Goal: Task Accomplishment & Management: Manage account settings

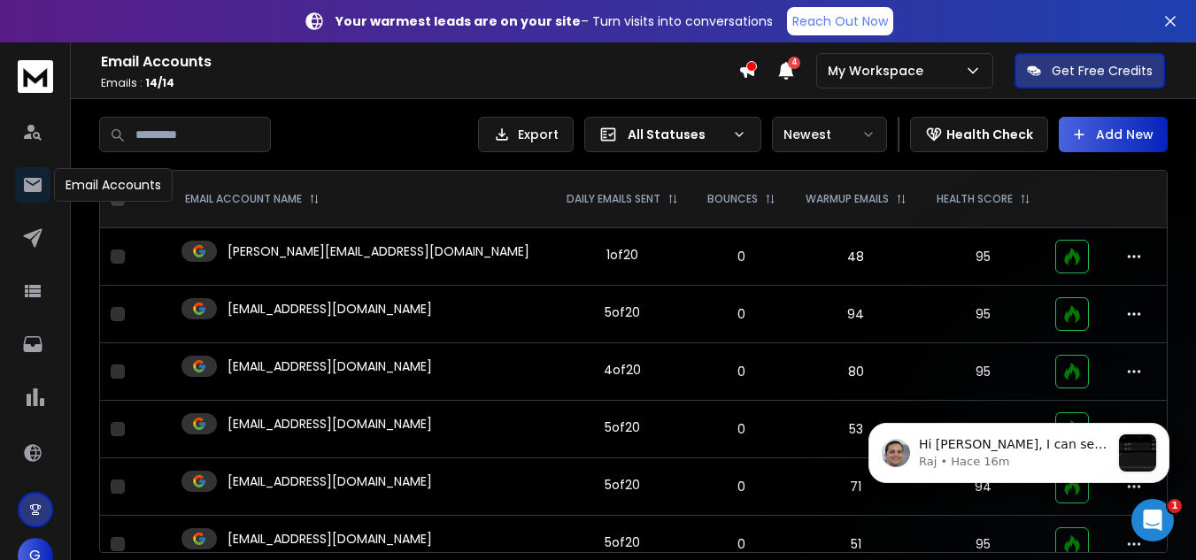
scroll to position [539, 0]
click at [1149, 521] on icon "Abrir Intercom Messenger" at bounding box center [1153, 520] width 29 height 29
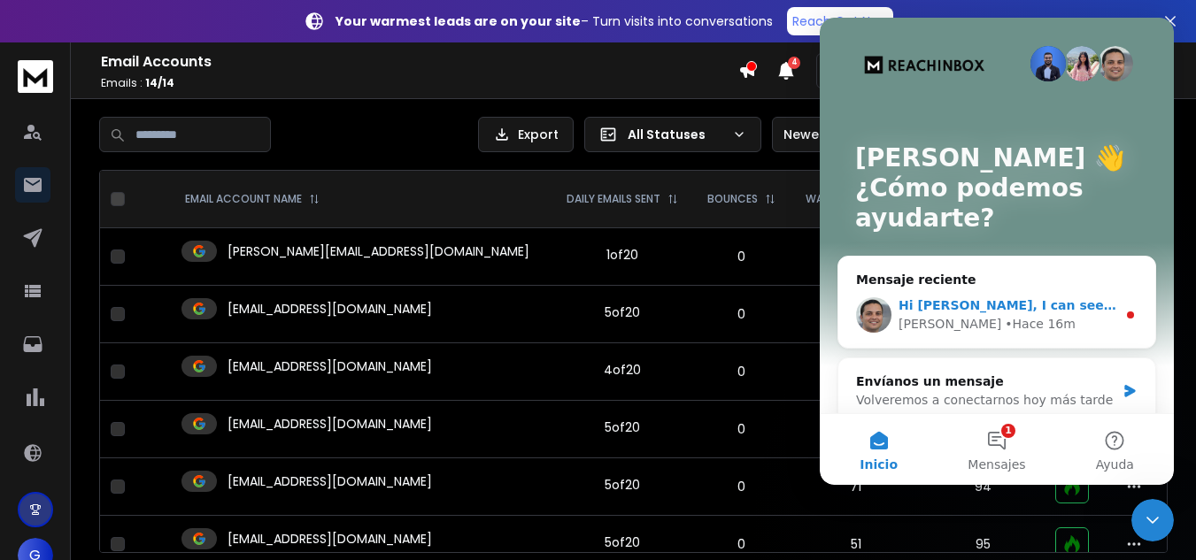
click at [1000, 309] on span "Hi [PERSON_NAME], I can see that your campaign is now sending emails successful…" at bounding box center [1198, 305] width 598 height 14
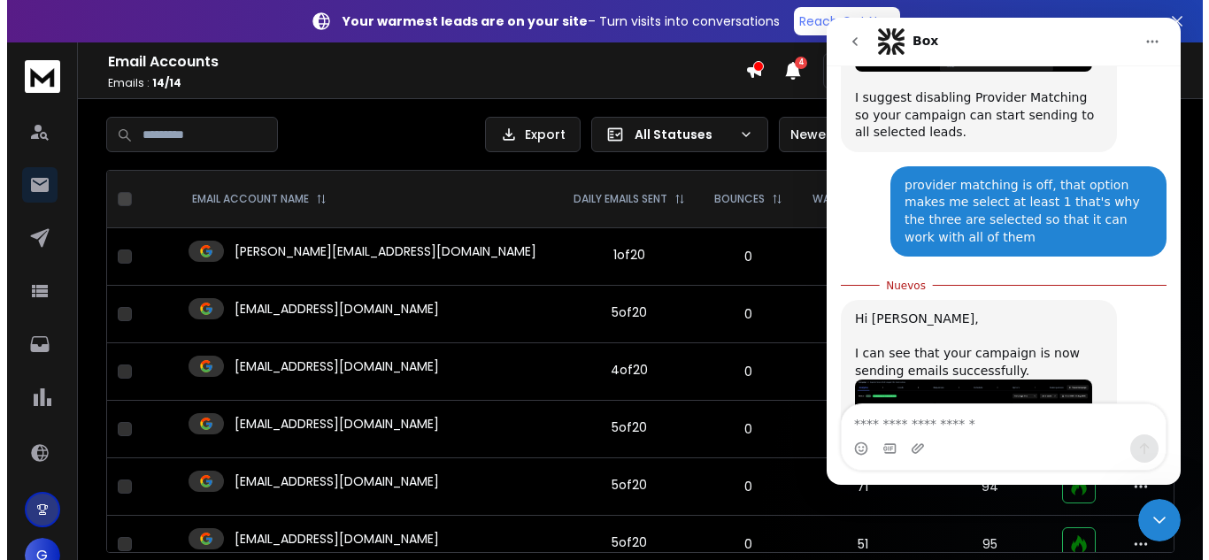
scroll to position [568, 0]
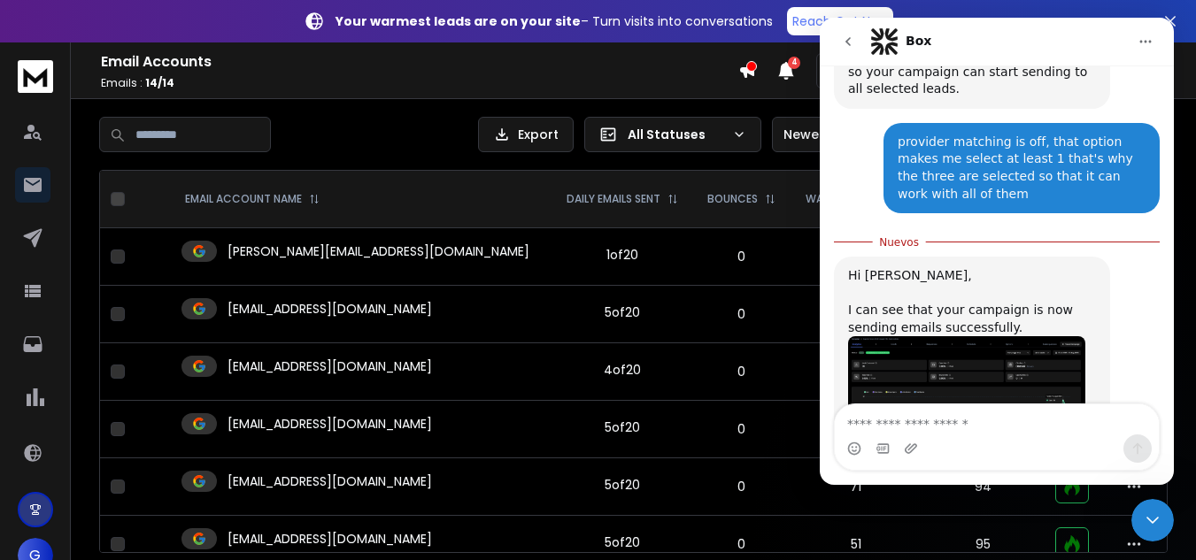
click at [1158, 521] on icon "Cerrar Intercom Messenger" at bounding box center [1152, 520] width 21 height 21
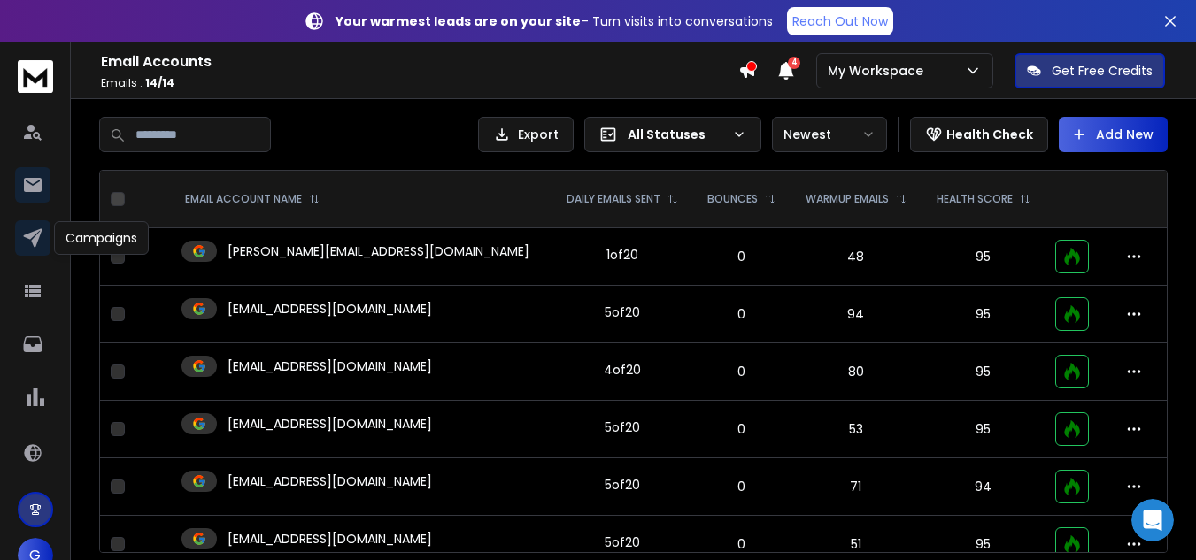
click at [39, 244] on icon at bounding box center [32, 238] width 21 height 21
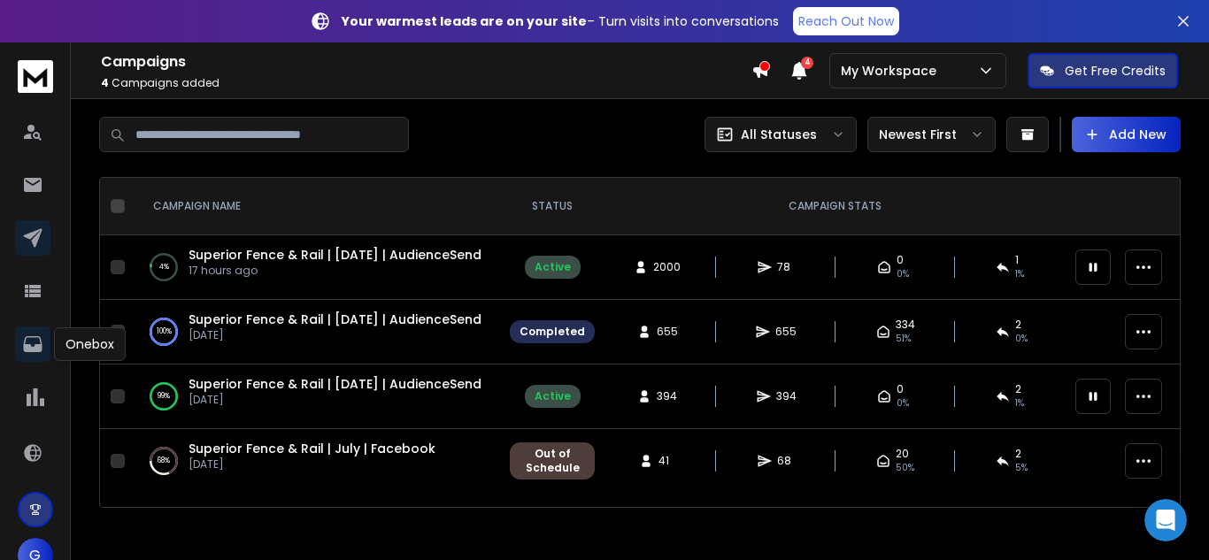
click at [34, 346] on icon at bounding box center [32, 344] width 21 height 21
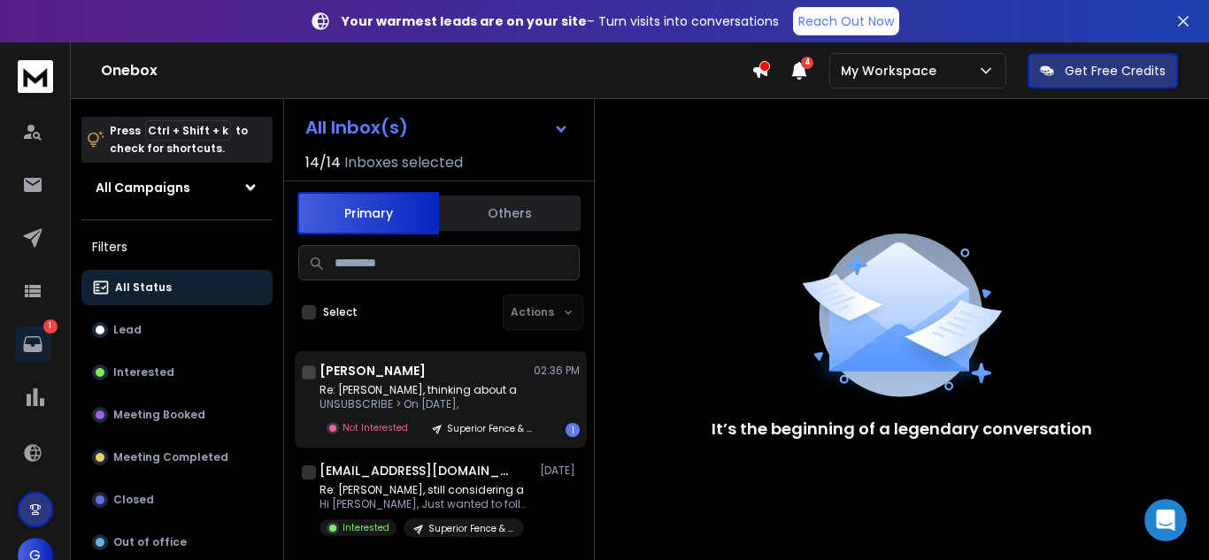
click at [443, 360] on div "[PERSON_NAME] 02:36 PM Re: [PERSON_NAME], thinking about a UNSUBSCRIBE > On [DA…" at bounding box center [441, 399] width 292 height 96
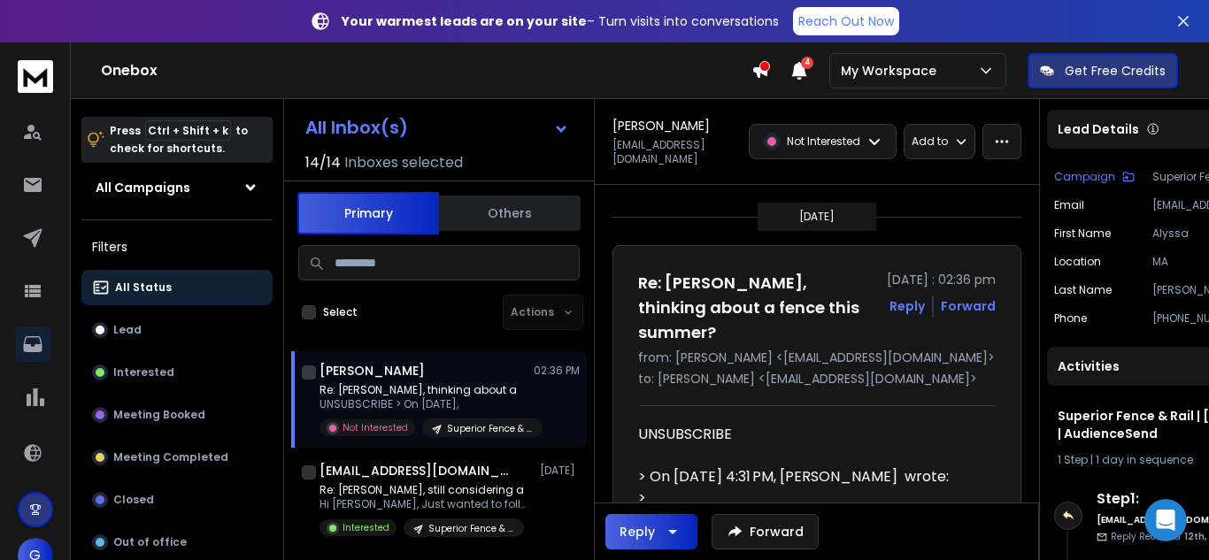
click at [1010, 136] on icon "button" at bounding box center [1002, 142] width 16 height 16
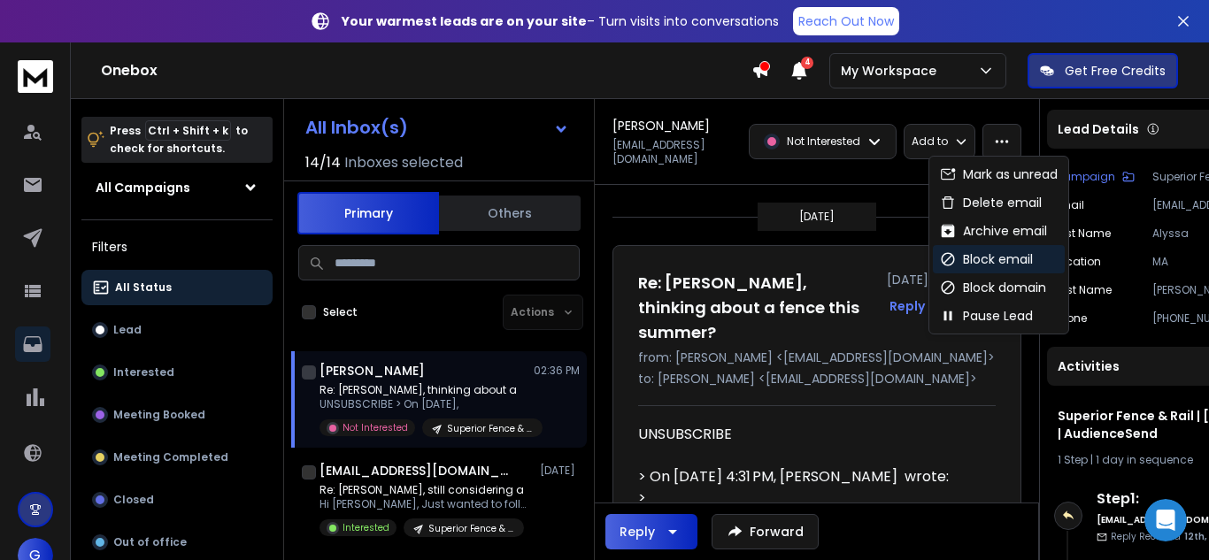
click at [1000, 258] on div "Block email" at bounding box center [986, 260] width 93 height 18
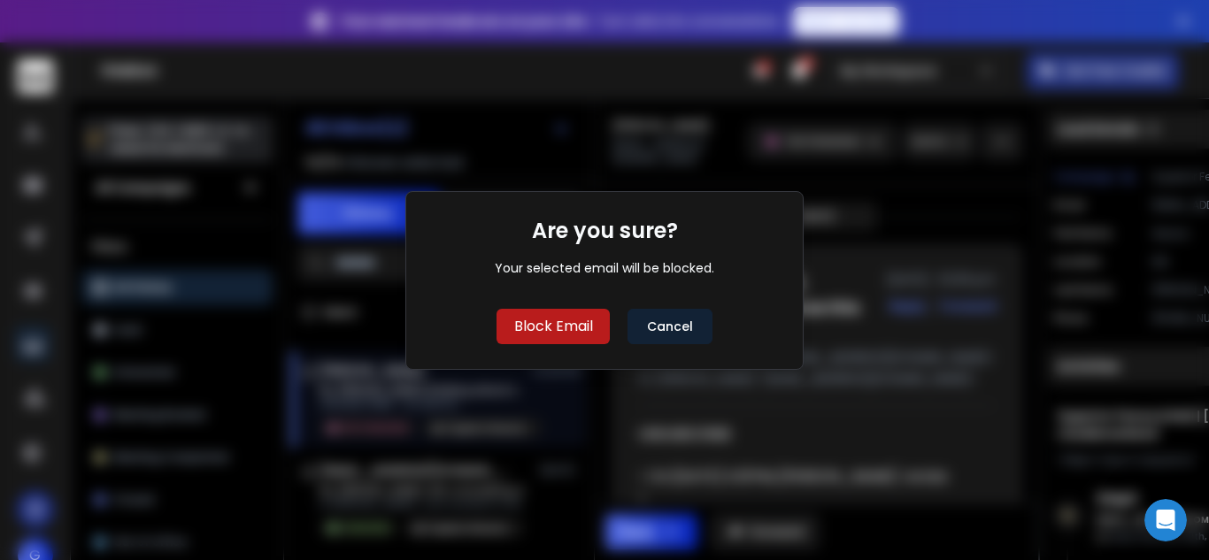
click at [512, 319] on button "Block Email" at bounding box center [553, 326] width 113 height 35
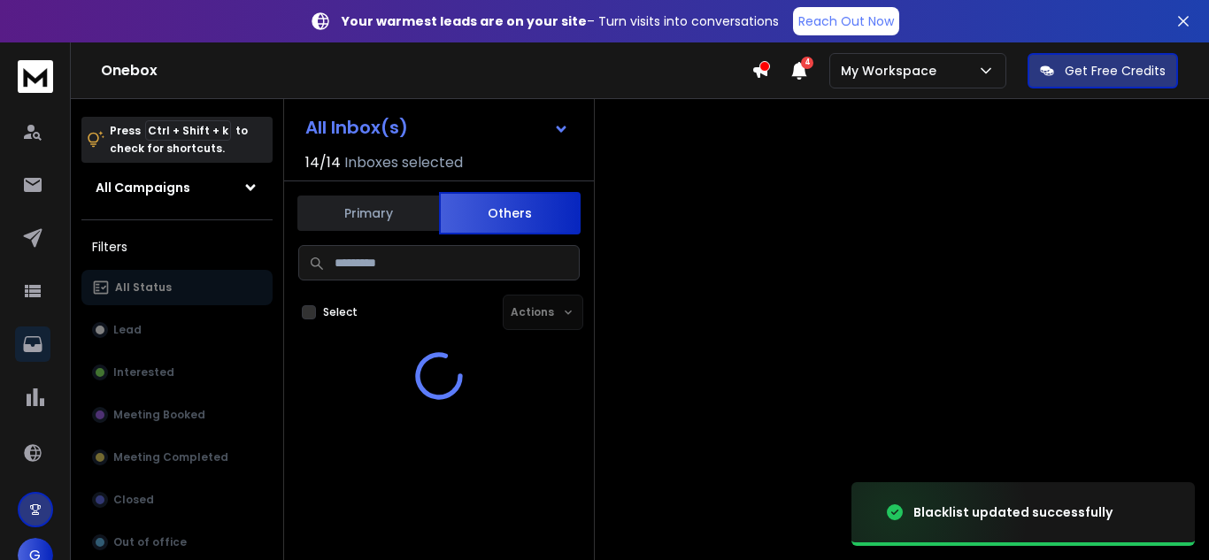
click at [484, 212] on button "Others" at bounding box center [510, 213] width 142 height 42
click at [484, 214] on button "Others" at bounding box center [510, 213] width 142 height 42
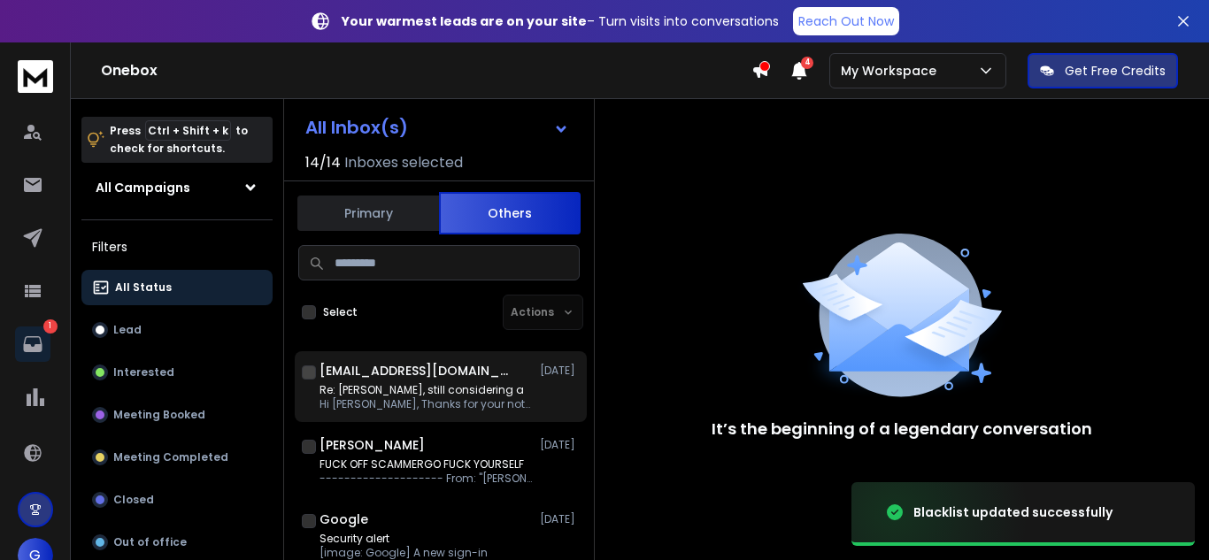
click at [478, 398] on div "Re: [PERSON_NAME], still considering a Hi [PERSON_NAME], Thanks for your note." at bounding box center [450, 397] width 260 height 28
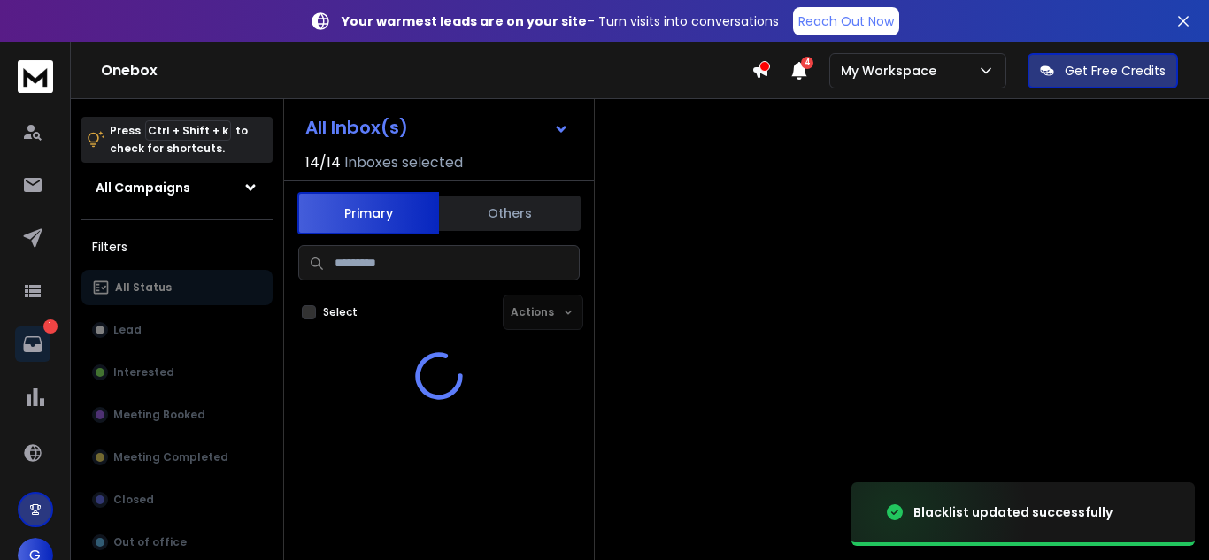
click at [355, 217] on button "Primary" at bounding box center [368, 213] width 142 height 42
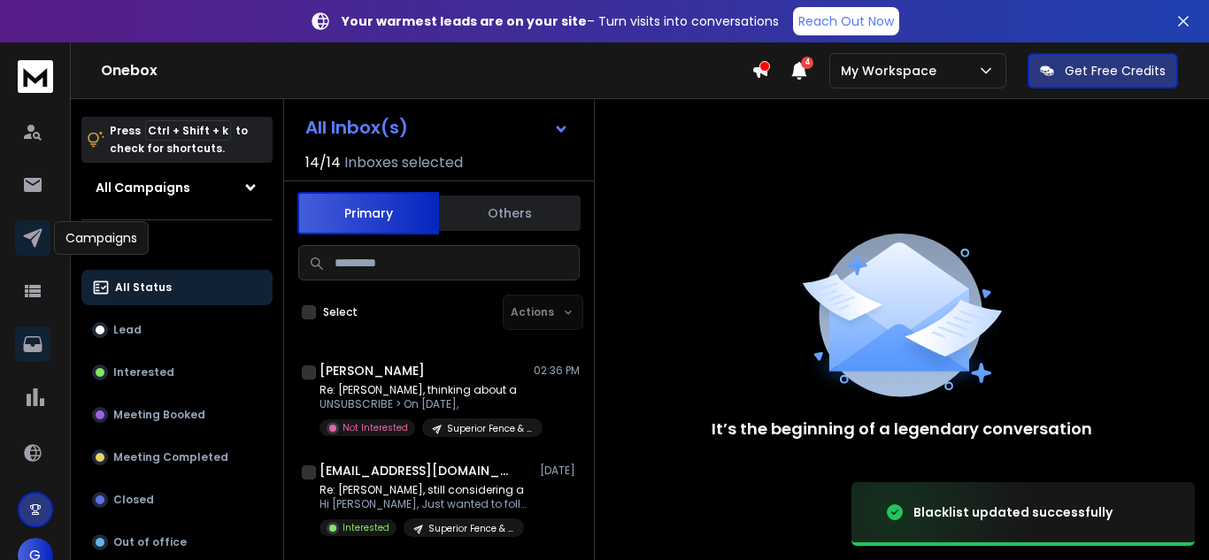
click at [38, 223] on link at bounding box center [32, 237] width 35 height 35
